Goal: Task Accomplishment & Management: Use online tool/utility

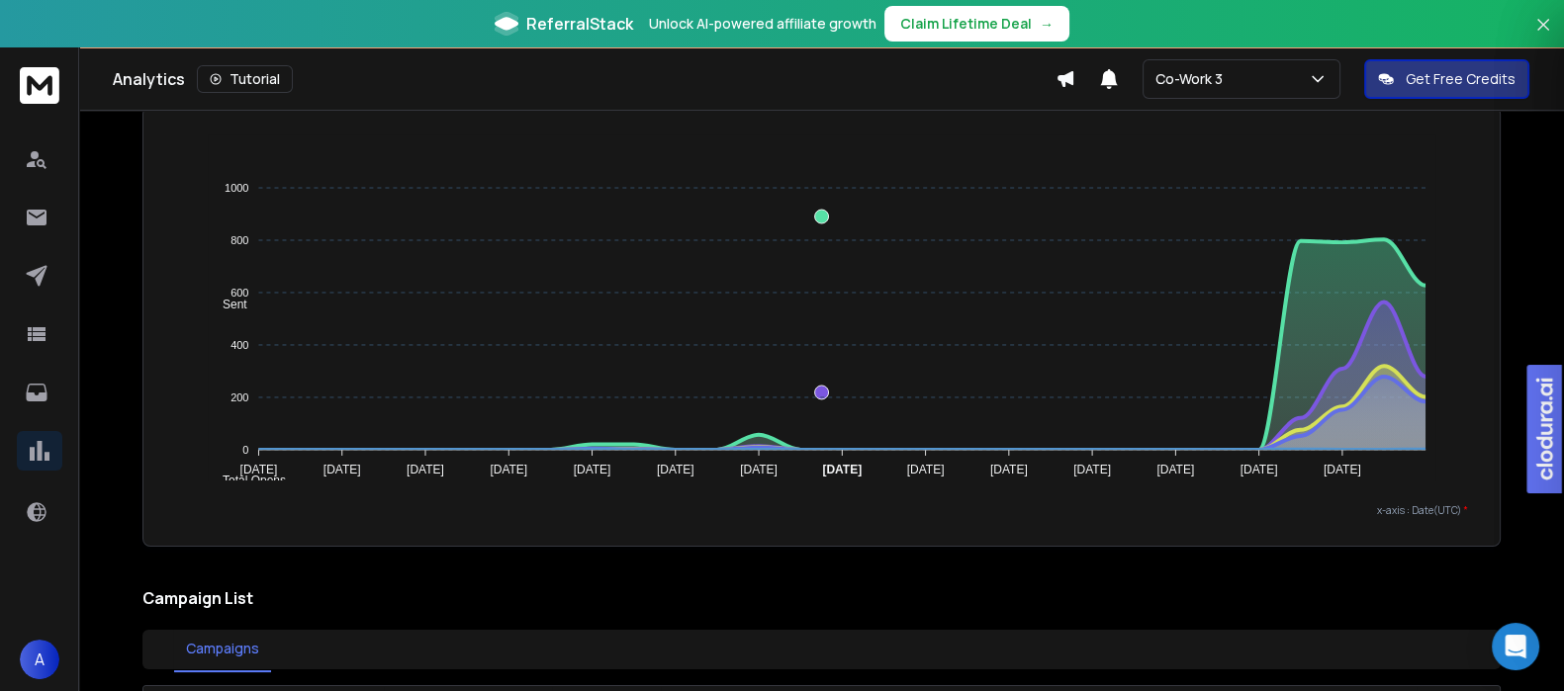
scroll to position [56, 0]
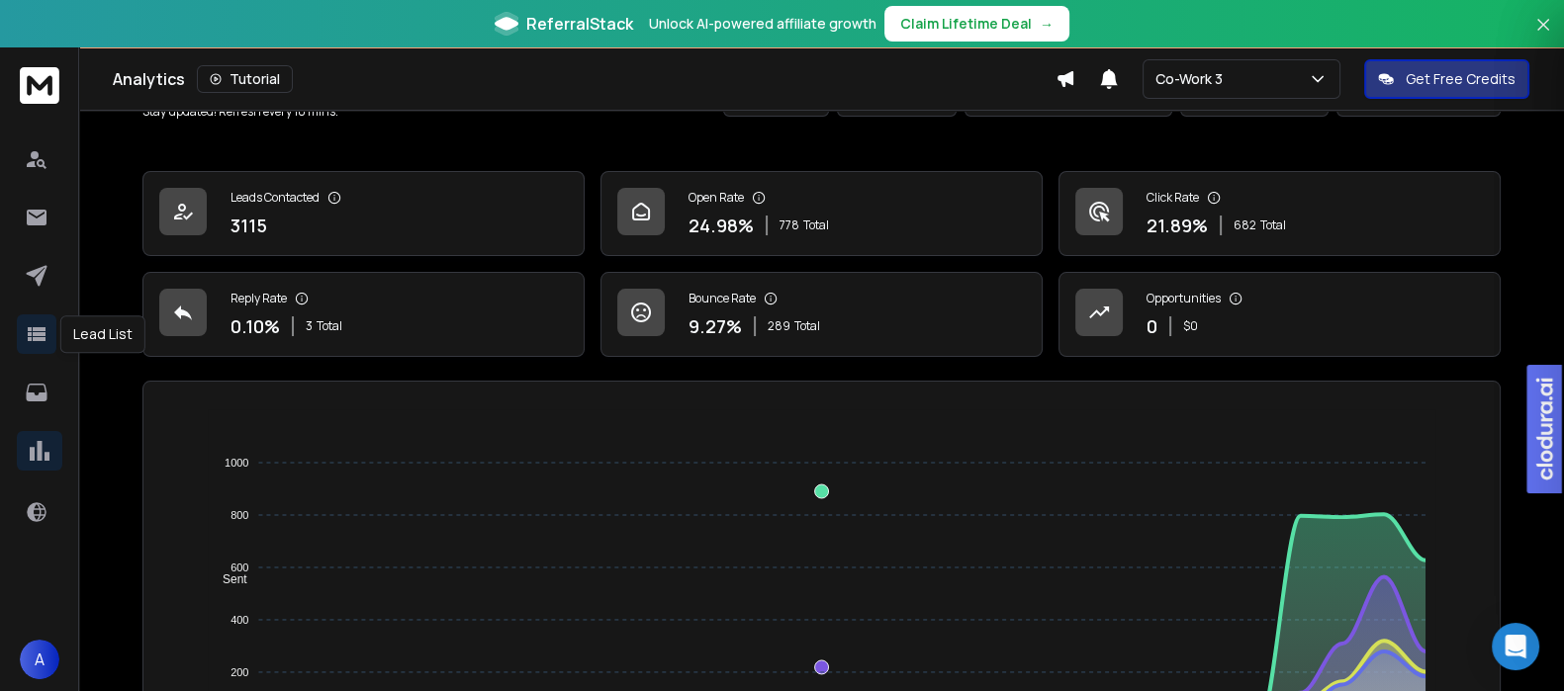
click at [40, 334] on icon at bounding box center [37, 334] width 18 height 14
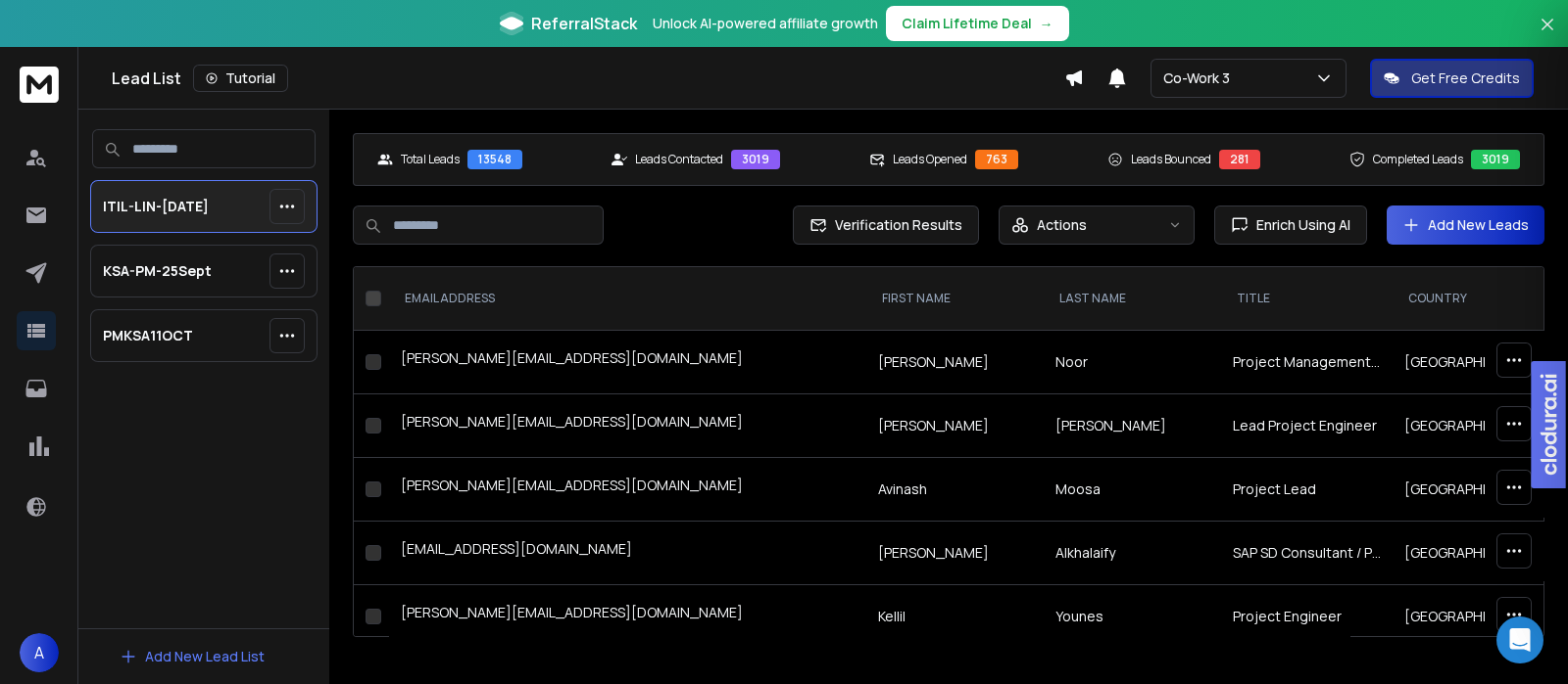
click at [947, 155] on p "Leads Opened" at bounding box center [929, 159] width 74 height 16
click at [35, 398] on icon at bounding box center [37, 389] width 24 height 24
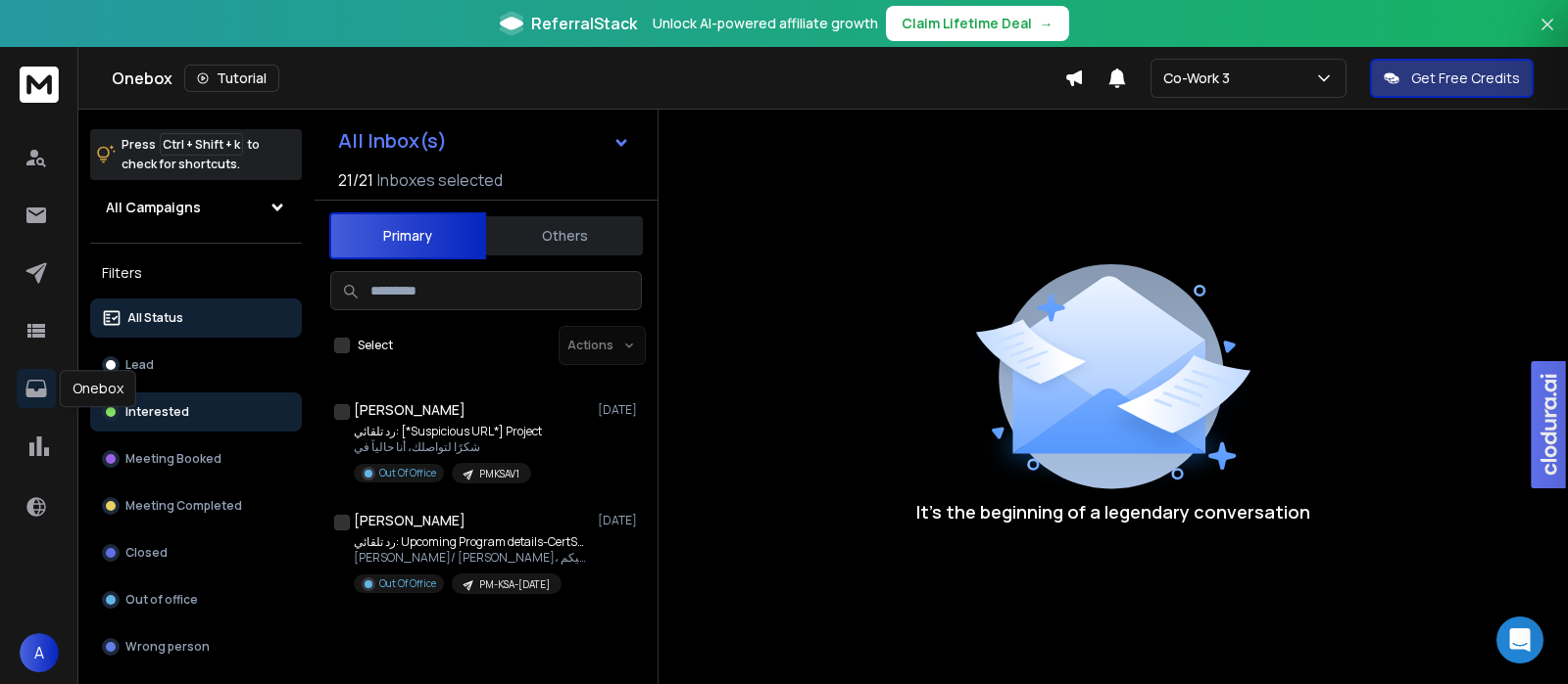
click at [170, 408] on p "Interested" at bounding box center [157, 413] width 63 height 16
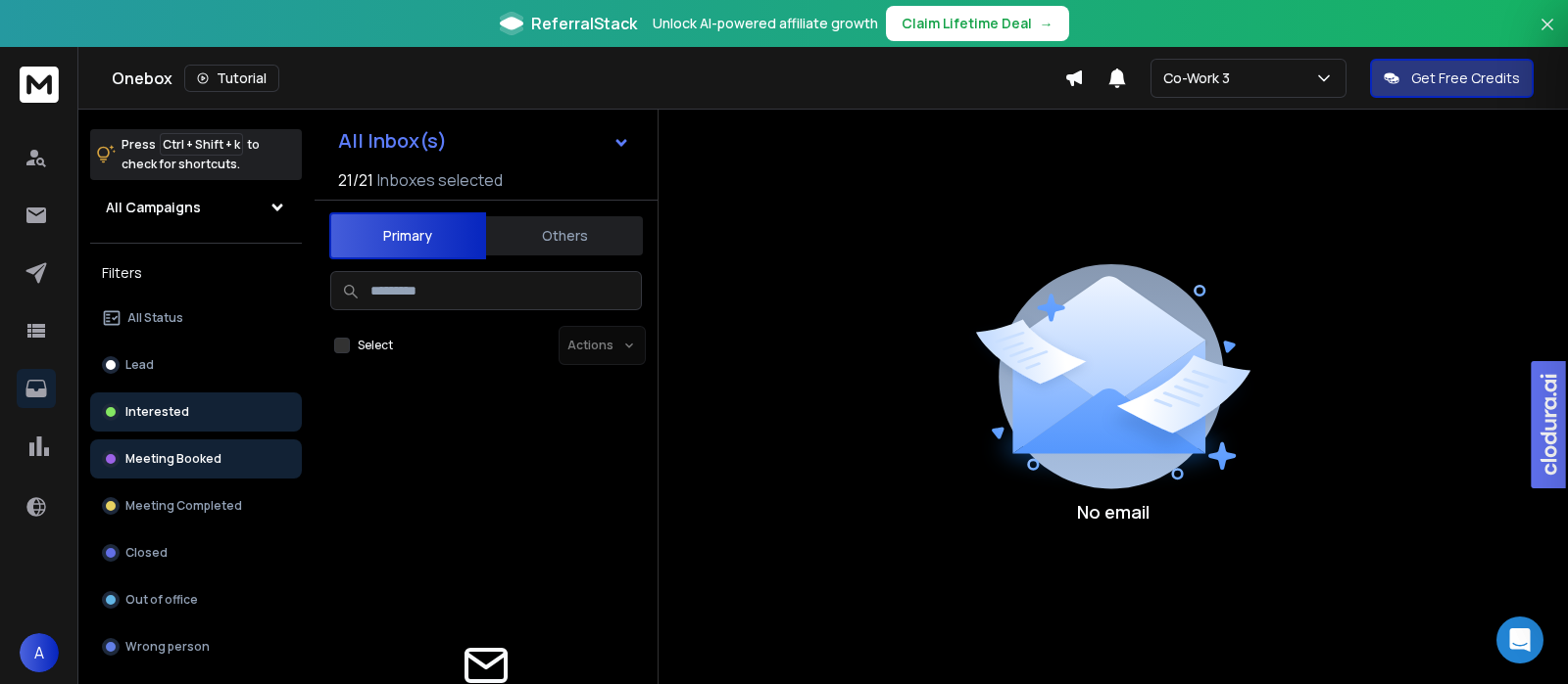
click at [161, 456] on p "Meeting Booked" at bounding box center [173, 459] width 96 height 16
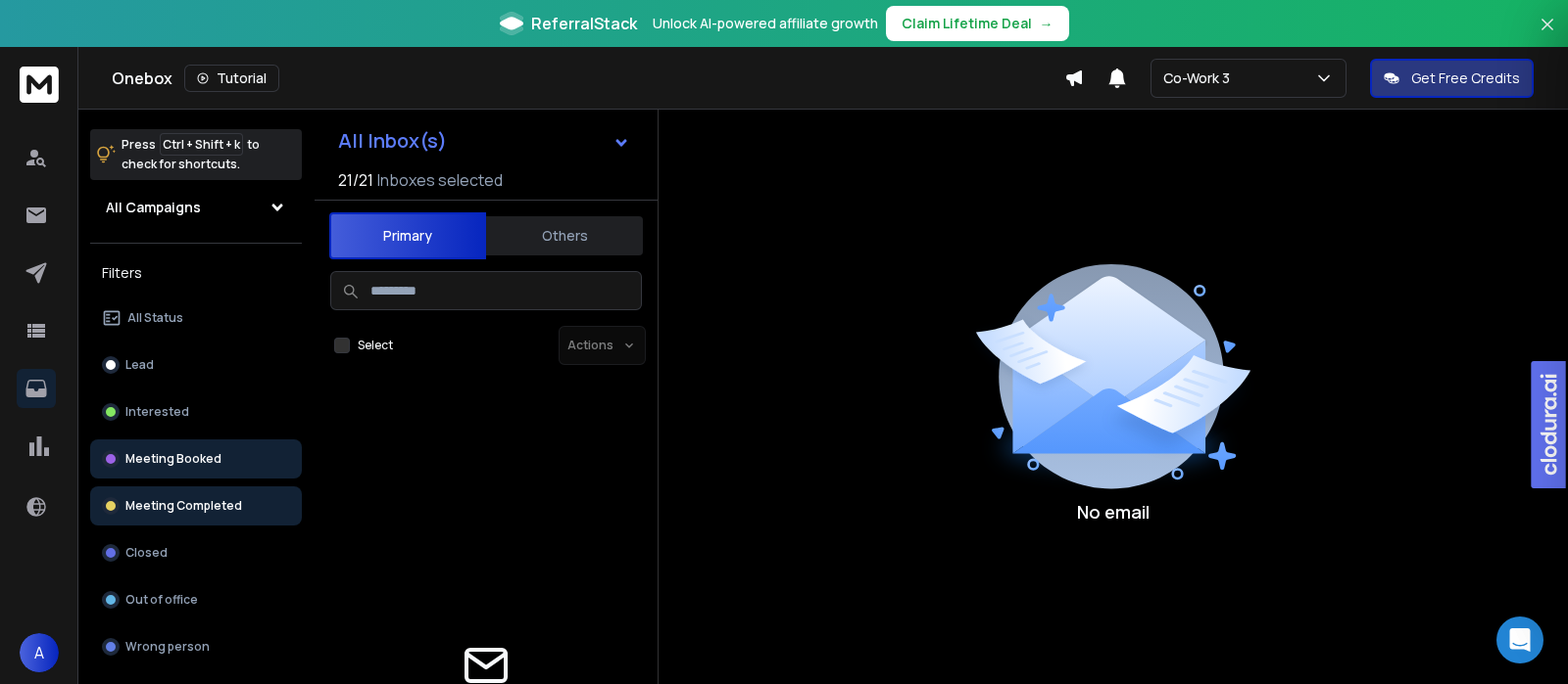
click at [183, 512] on p "Meeting Completed" at bounding box center [184, 506] width 117 height 16
click at [160, 554] on p "Closed" at bounding box center [147, 553] width 43 height 16
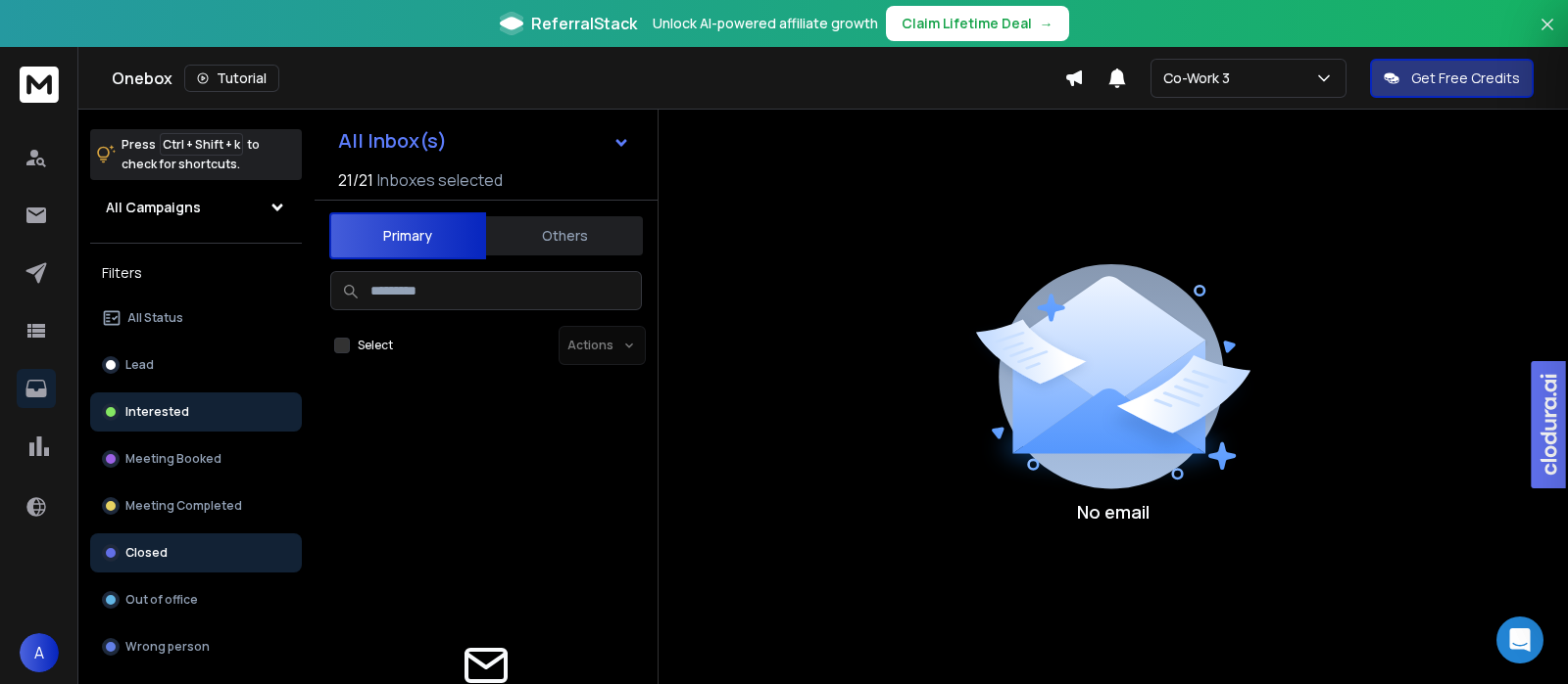
click at [153, 408] on p "Interested" at bounding box center [157, 413] width 63 height 16
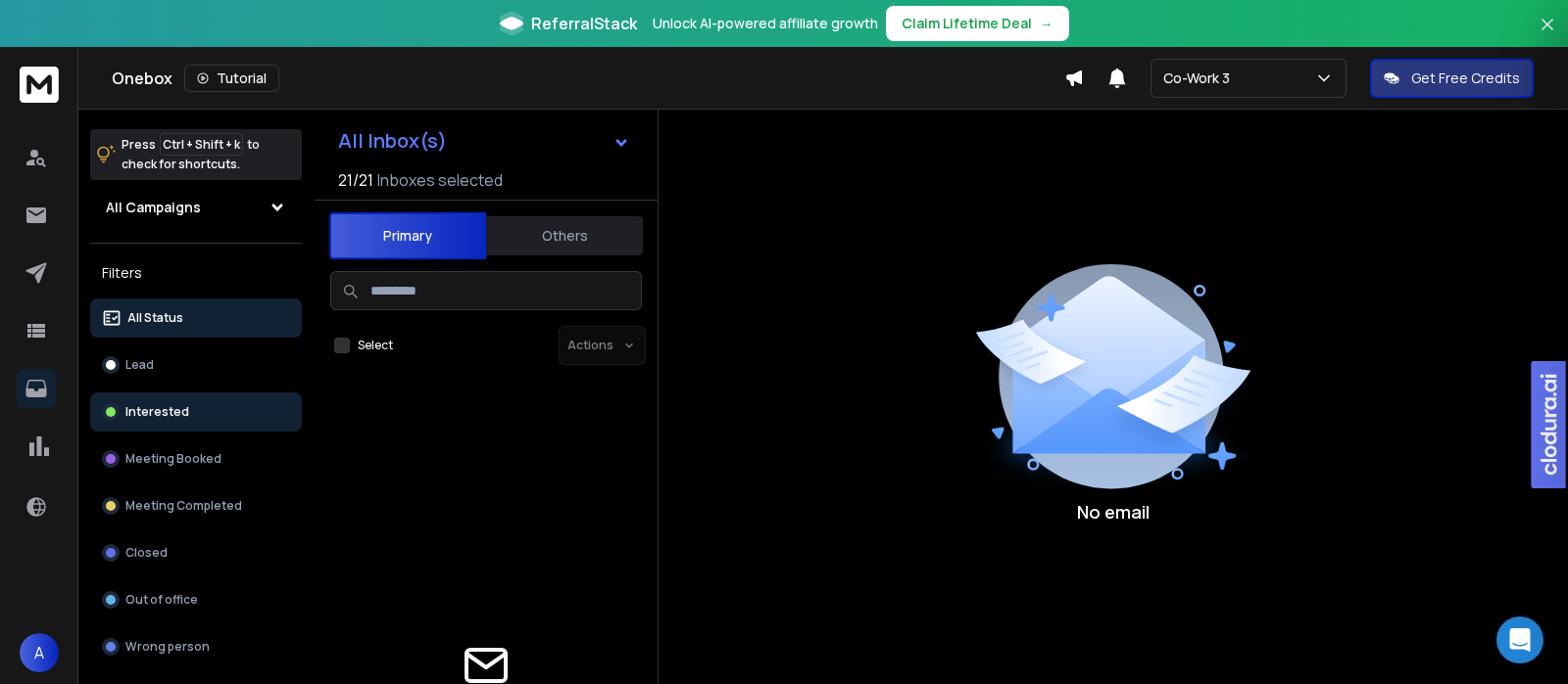
click at [161, 312] on p "All Status" at bounding box center [156, 319] width 55 height 16
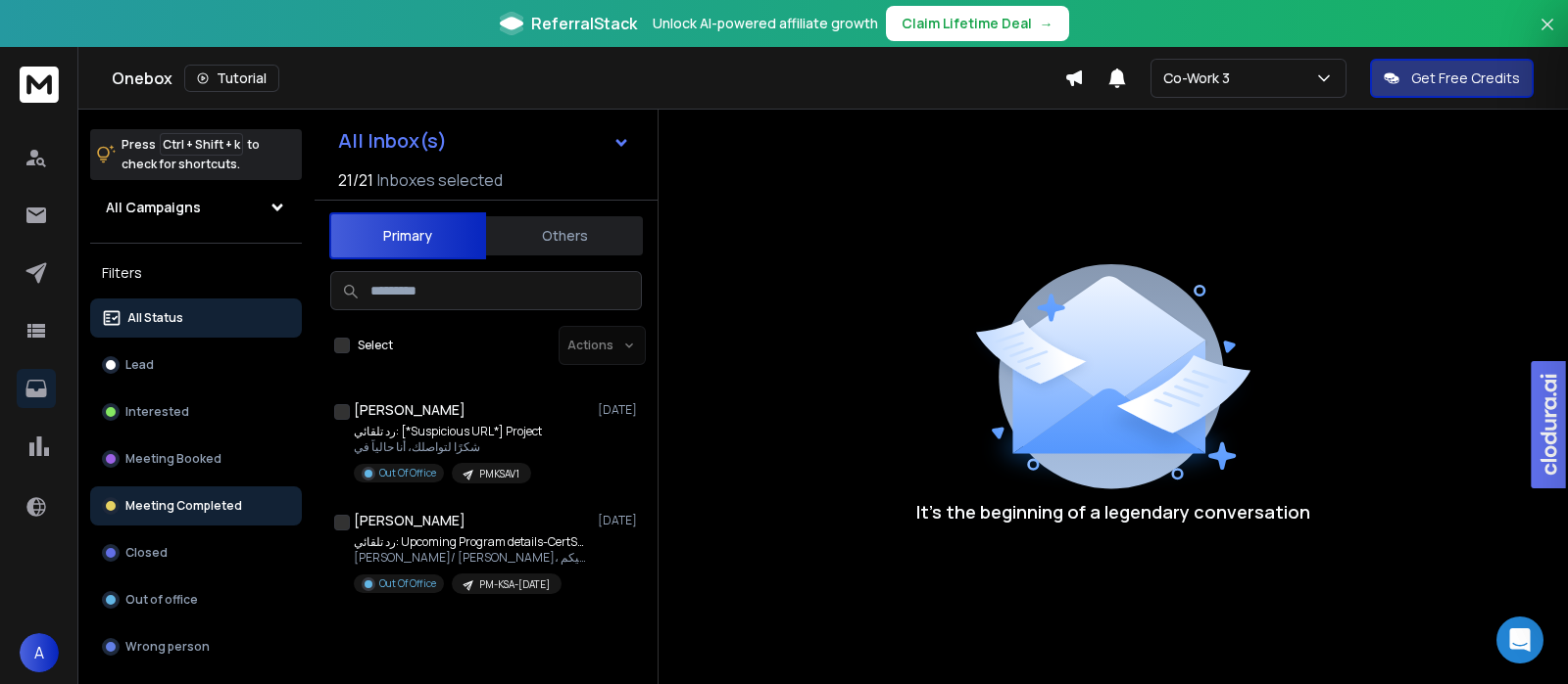
click at [157, 504] on p "Meeting Completed" at bounding box center [184, 506] width 117 height 16
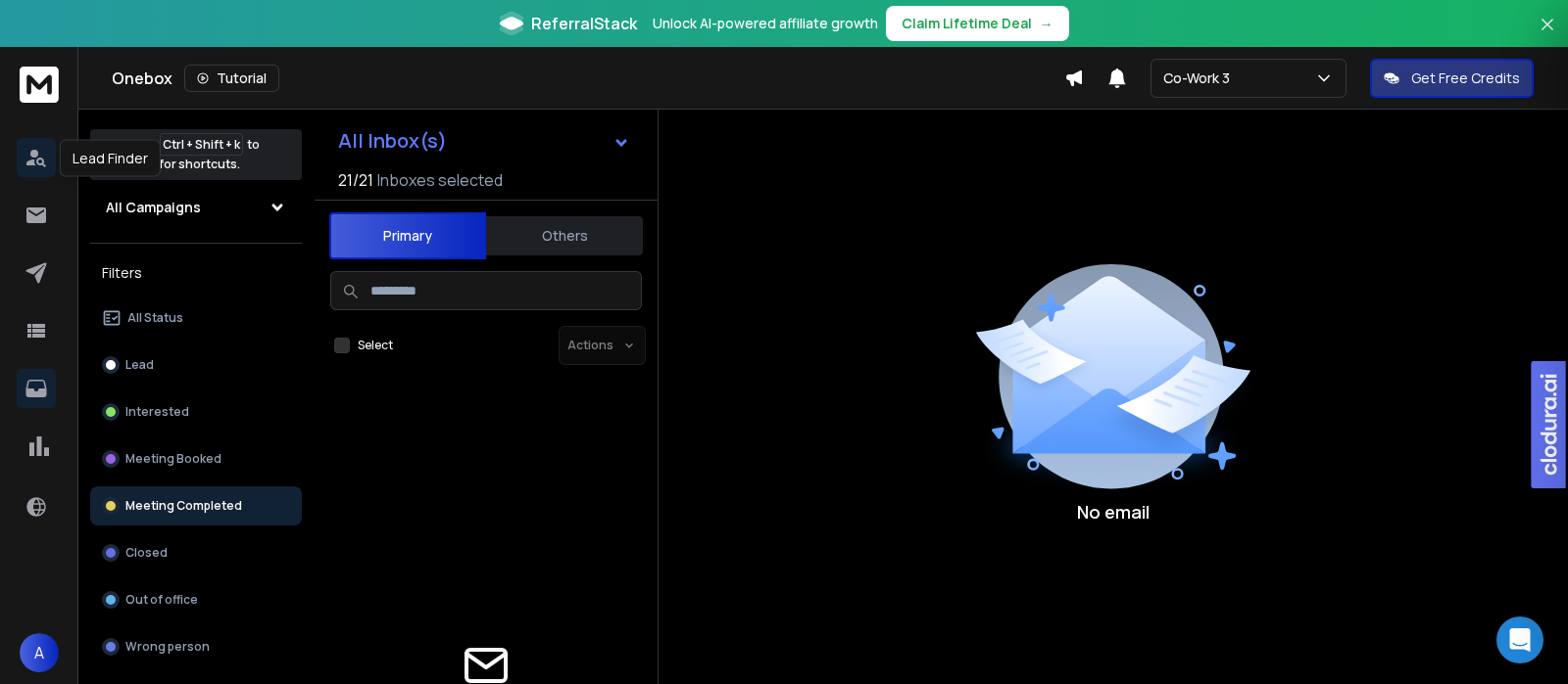
click at [30, 158] on icon at bounding box center [37, 157] width 24 height 24
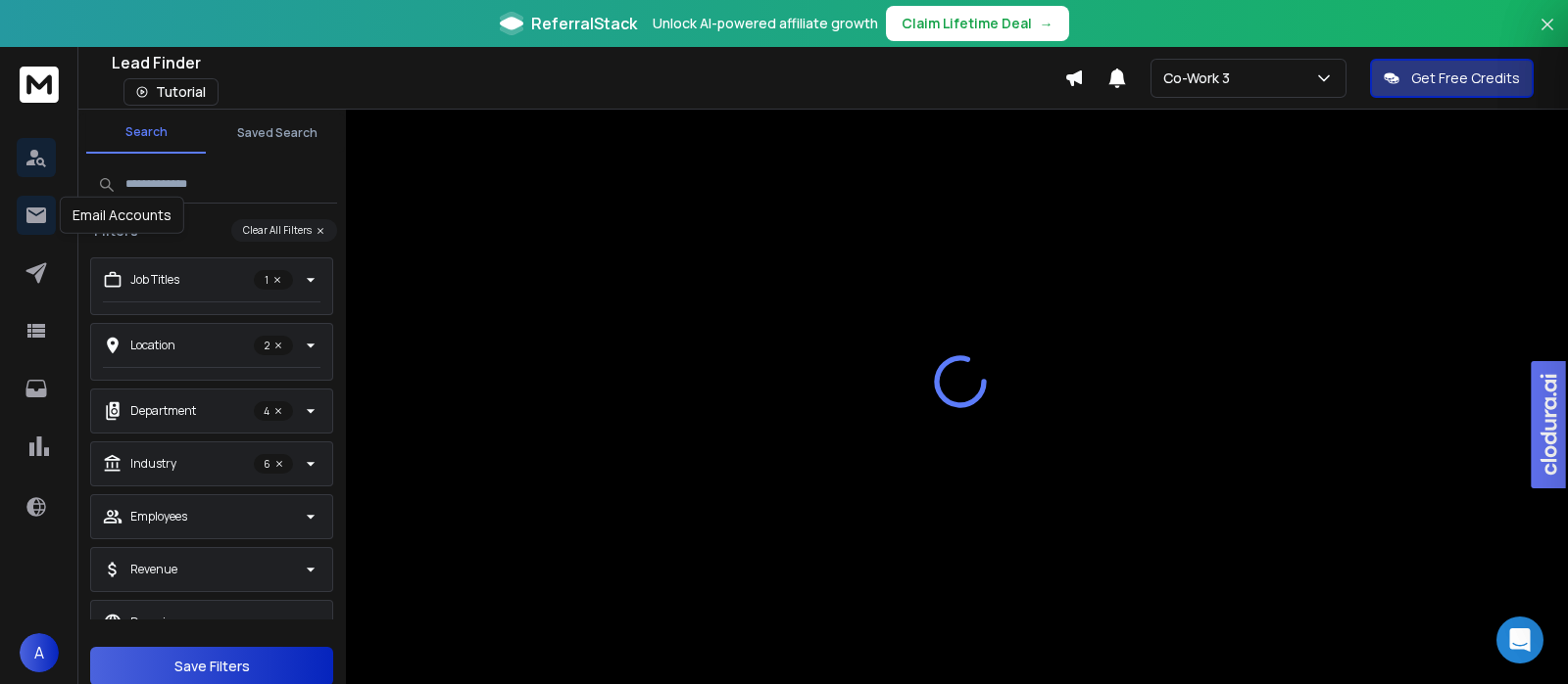
click at [31, 208] on icon at bounding box center [37, 216] width 20 height 16
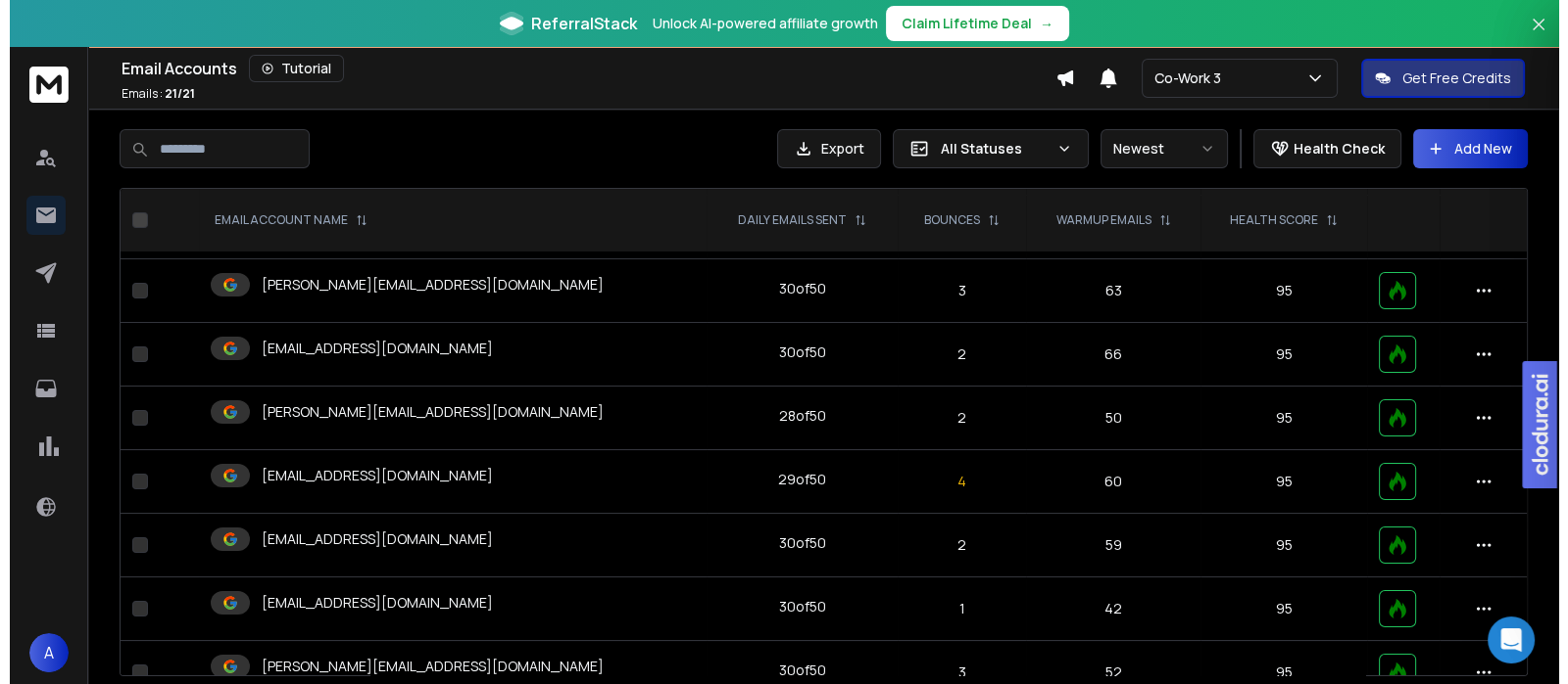
scroll to position [367, 0]
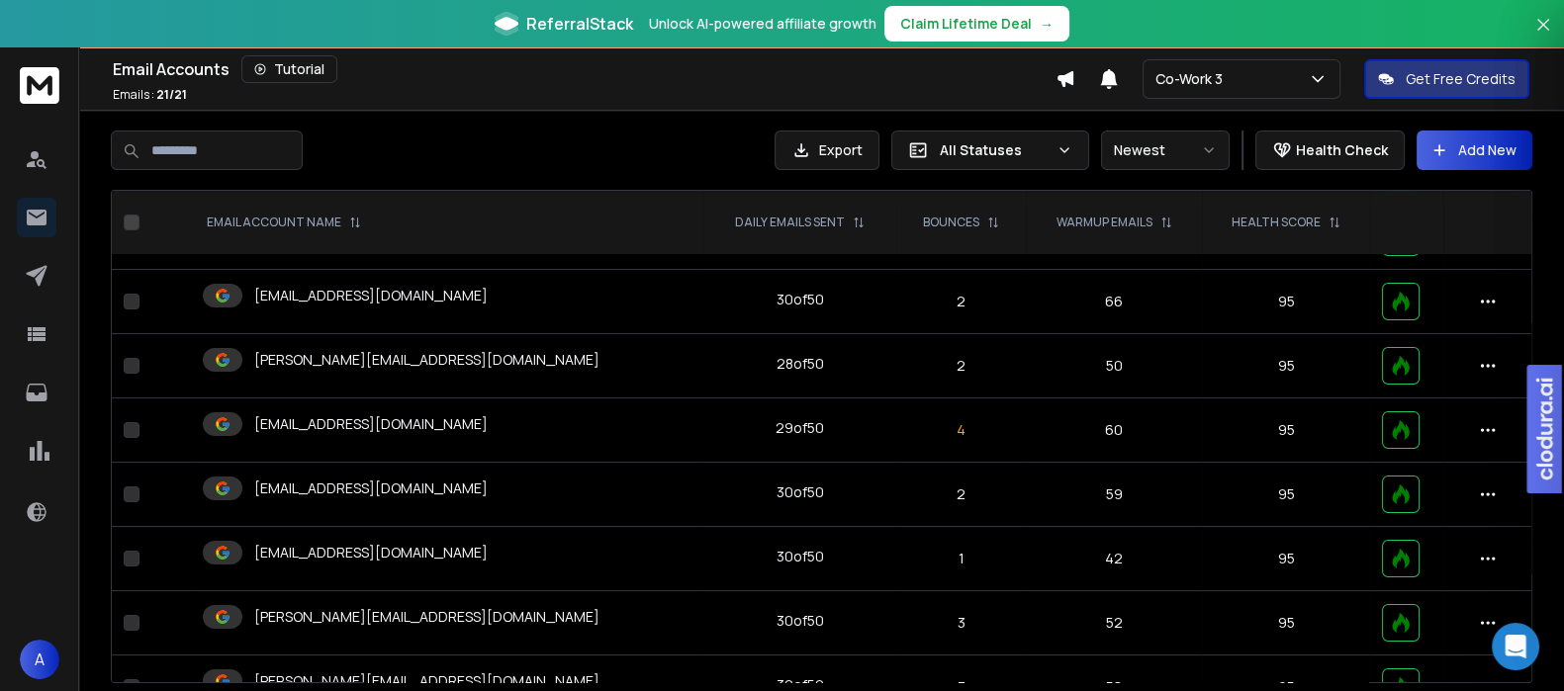
click at [908, 426] on p "4" at bounding box center [960, 430] width 105 height 20
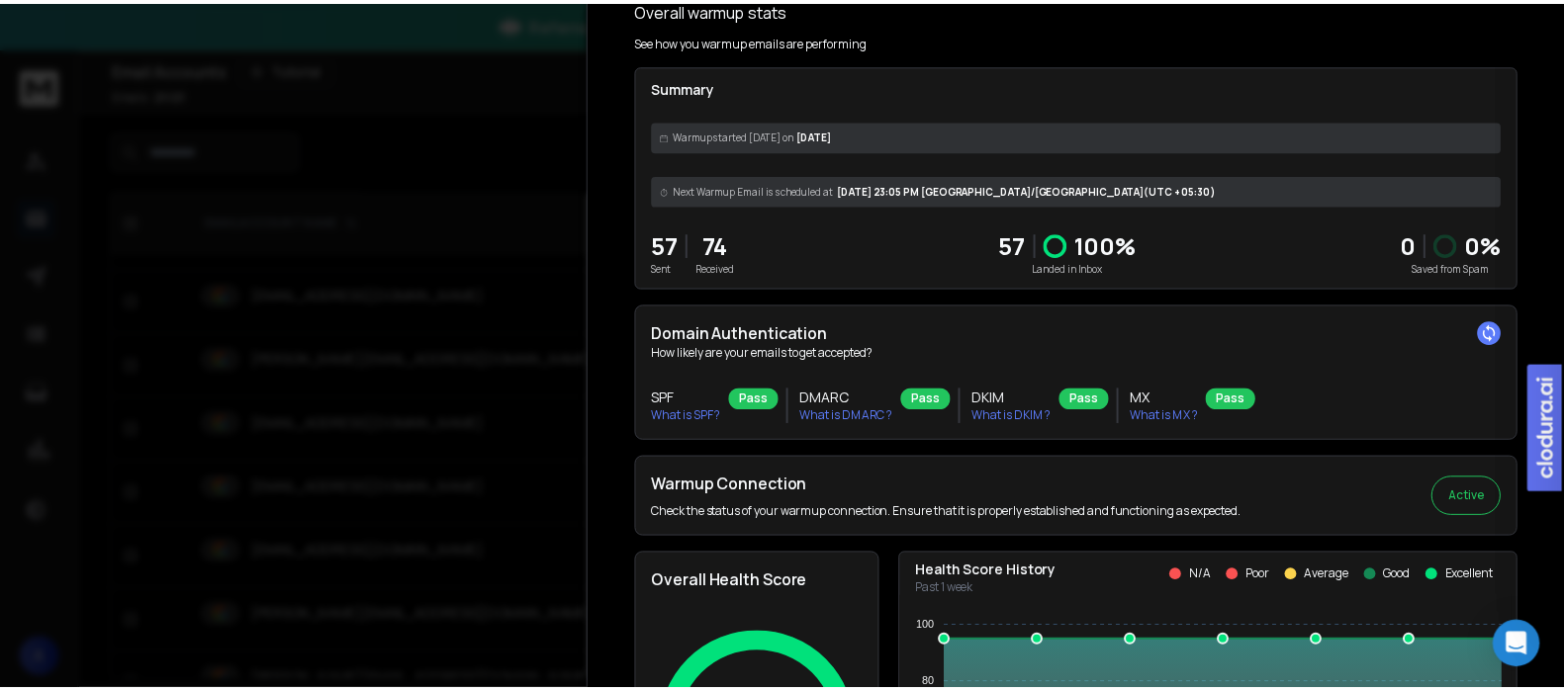
scroll to position [0, 0]
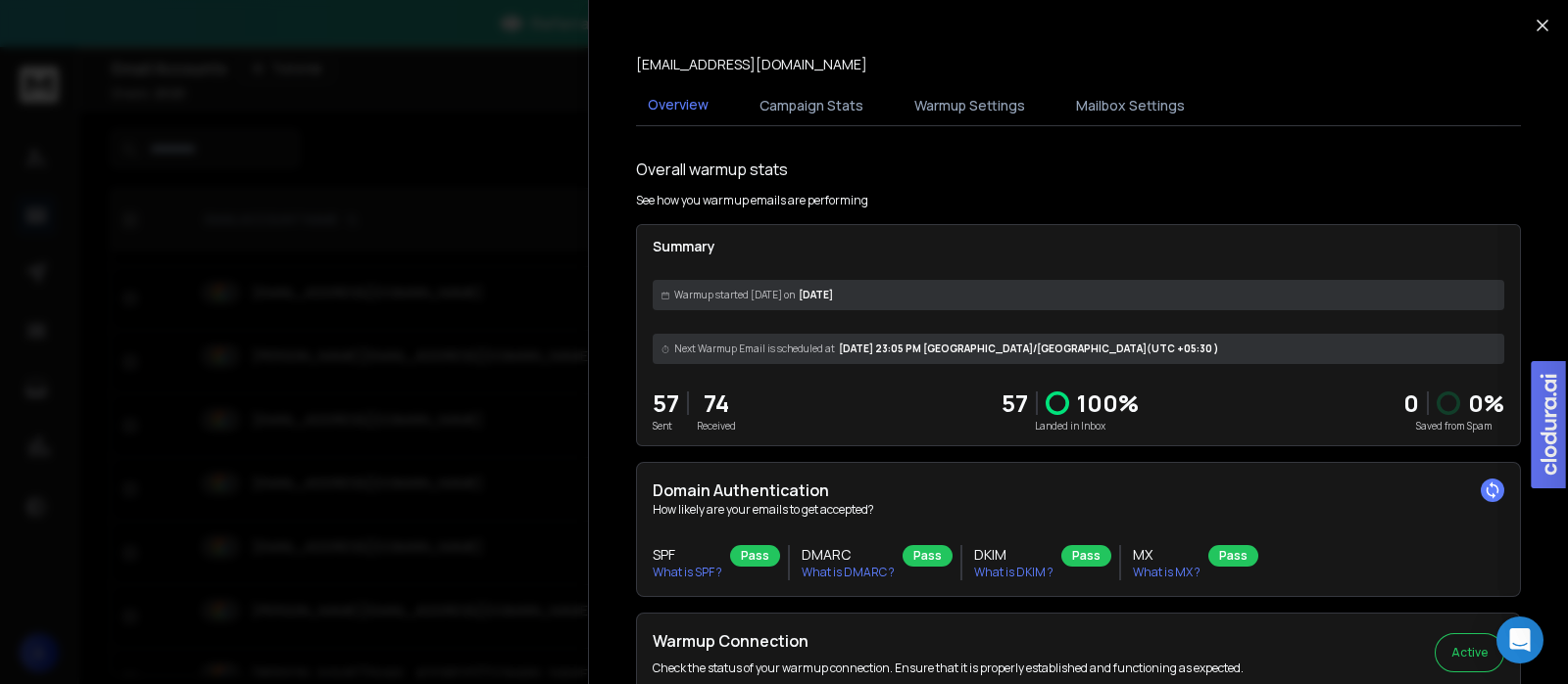
click at [1537, 26] on icon "button" at bounding box center [1542, 26] width 10 height 10
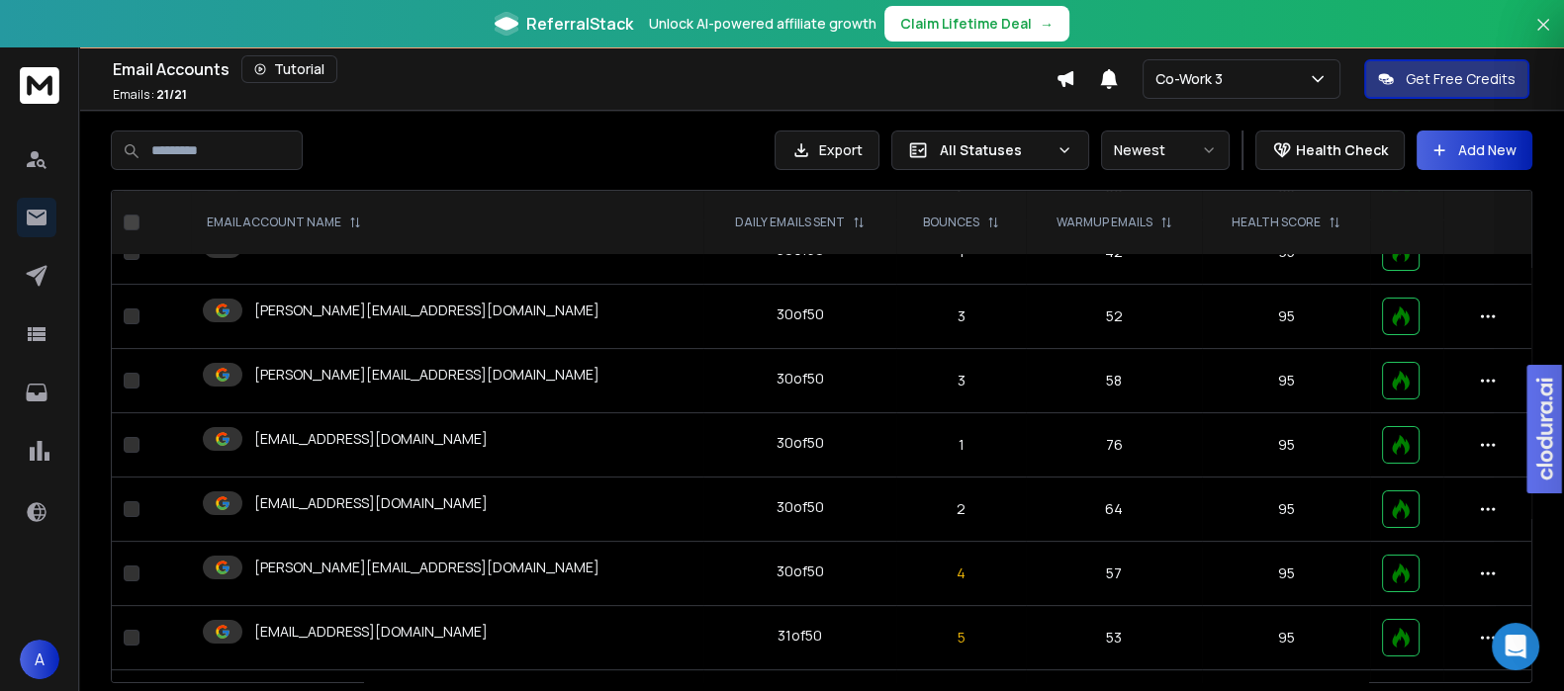
scroll to position [933, 0]
